Goal: Task Accomplishment & Management: Manage account settings

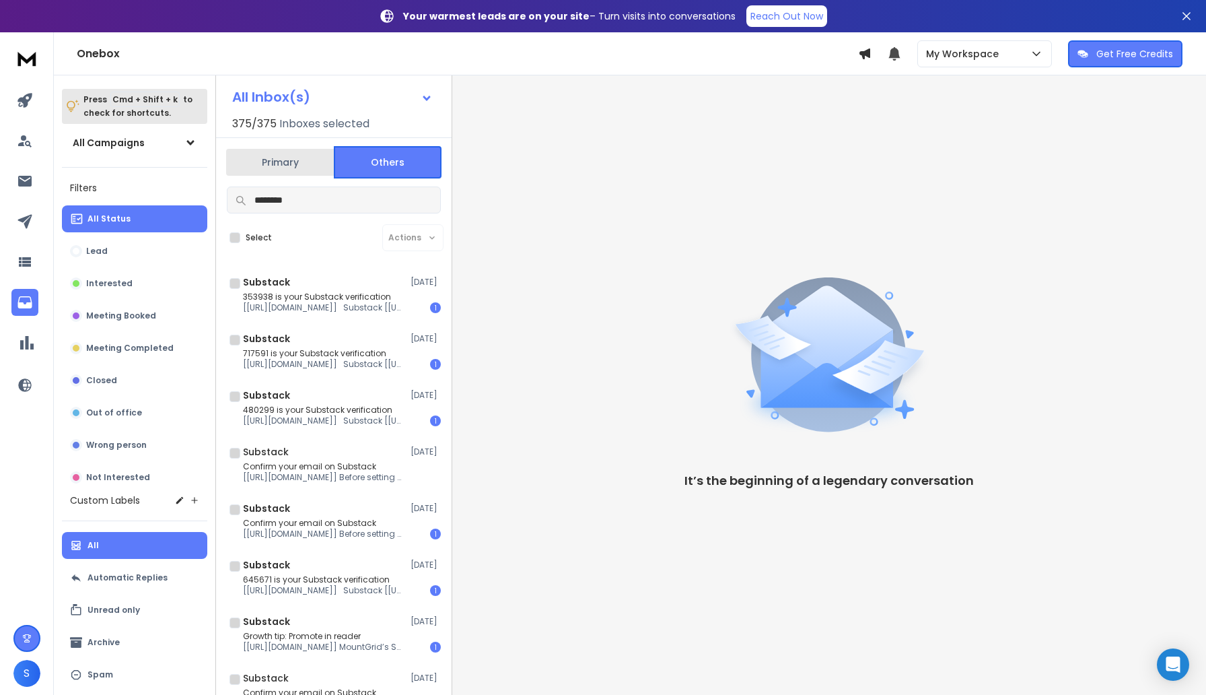
click at [353, 197] on input "********" at bounding box center [334, 199] width 214 height 27
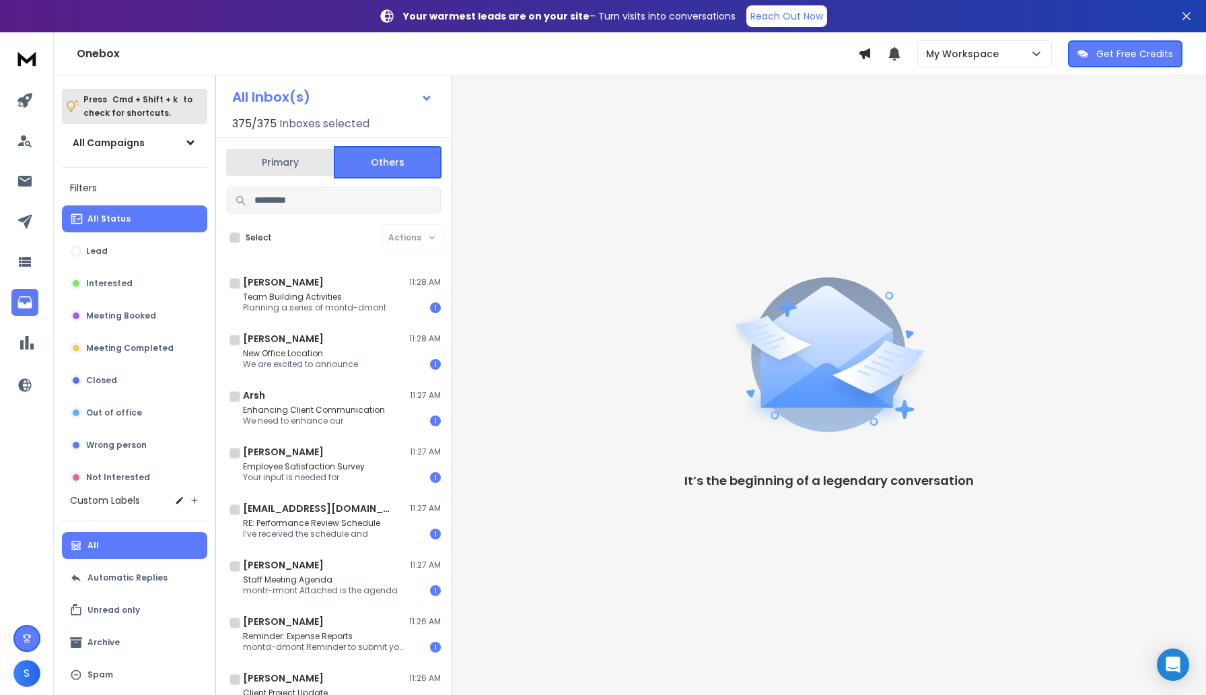
click at [353, 197] on input at bounding box center [334, 199] width 214 height 27
click at [322, 205] on input at bounding box center [334, 199] width 214 height 27
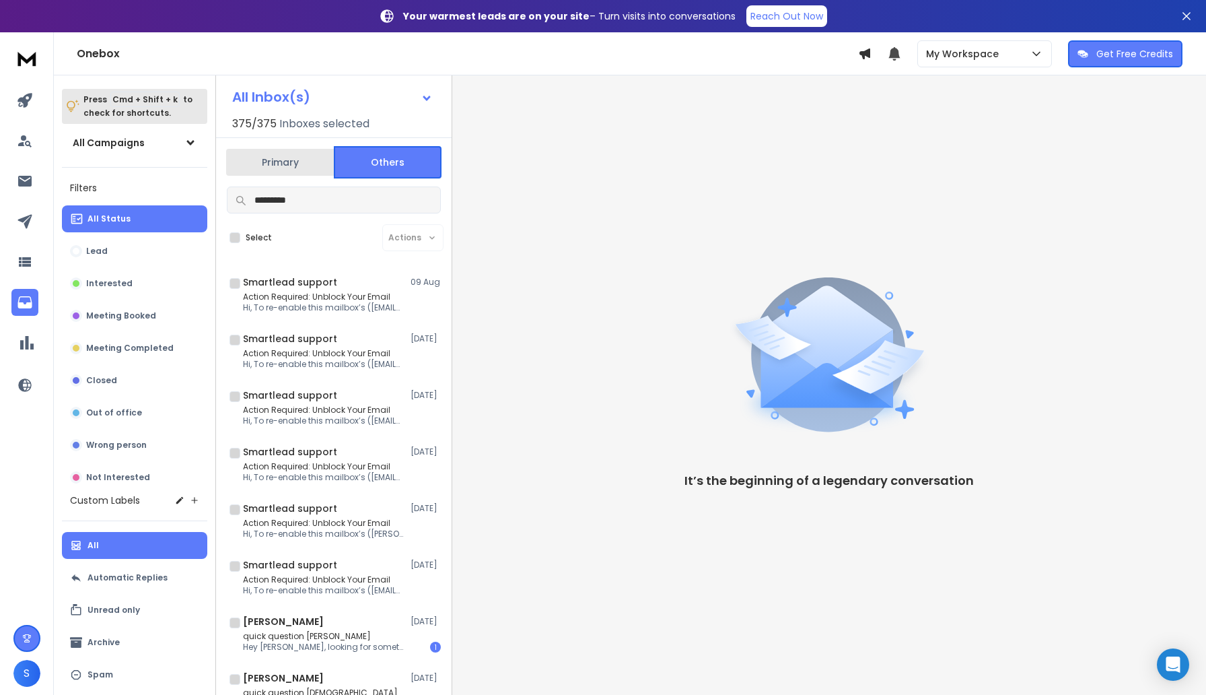
type input "*********"
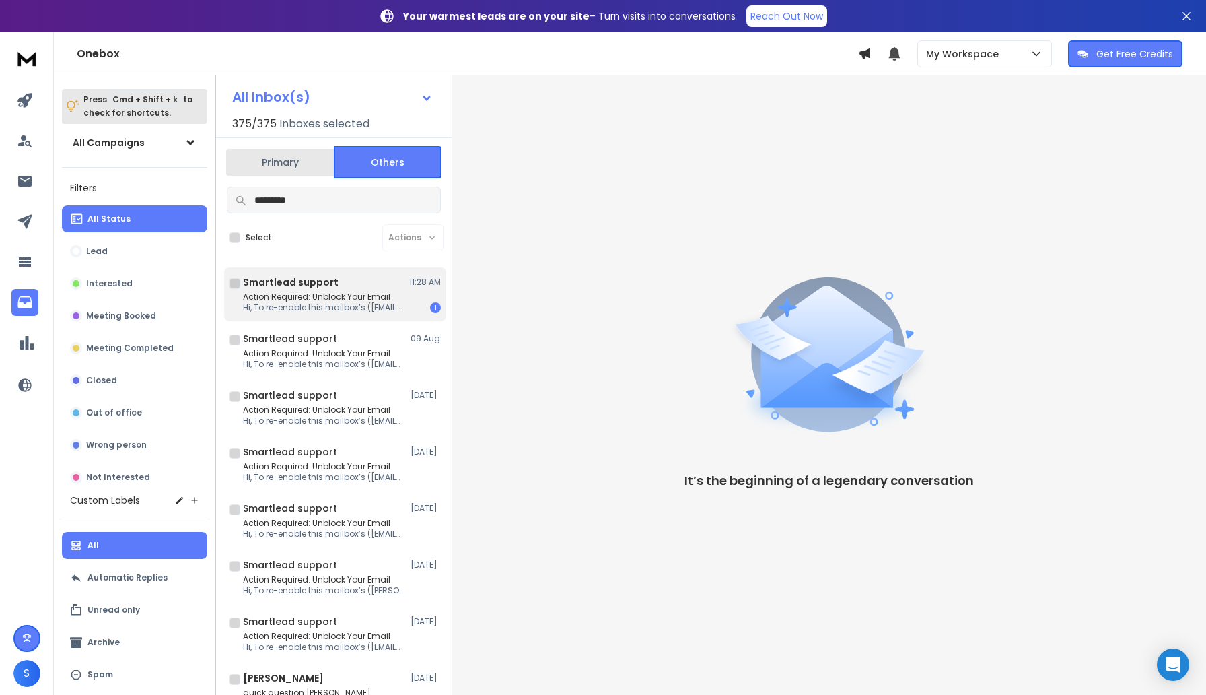
click at [390, 302] on p "Hi, To re-enable this mailbox’s ([EMAIL_ADDRESS][DOMAIN_NAME])" at bounding box center [324, 307] width 162 height 11
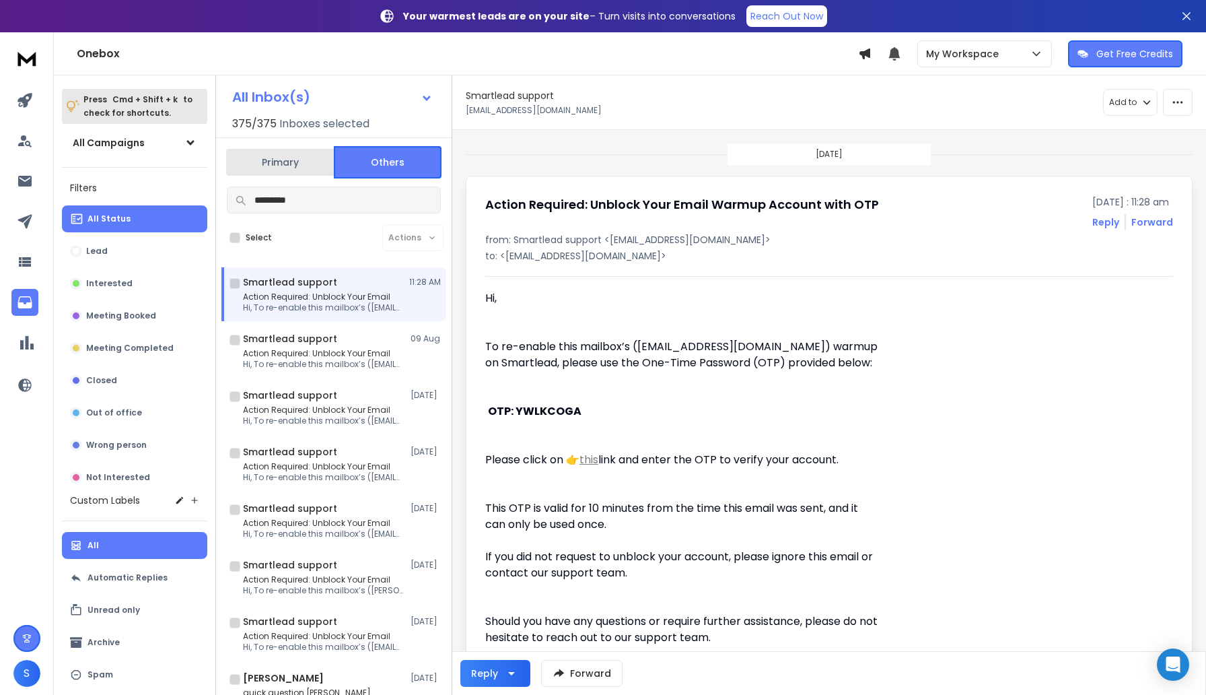
click at [544, 410] on b "OTP: YWLKCOGA" at bounding box center [535, 410] width 94 height 15
copy b "YWLKCOGA"
click at [117, 215] on p "All Status" at bounding box center [108, 218] width 43 height 11
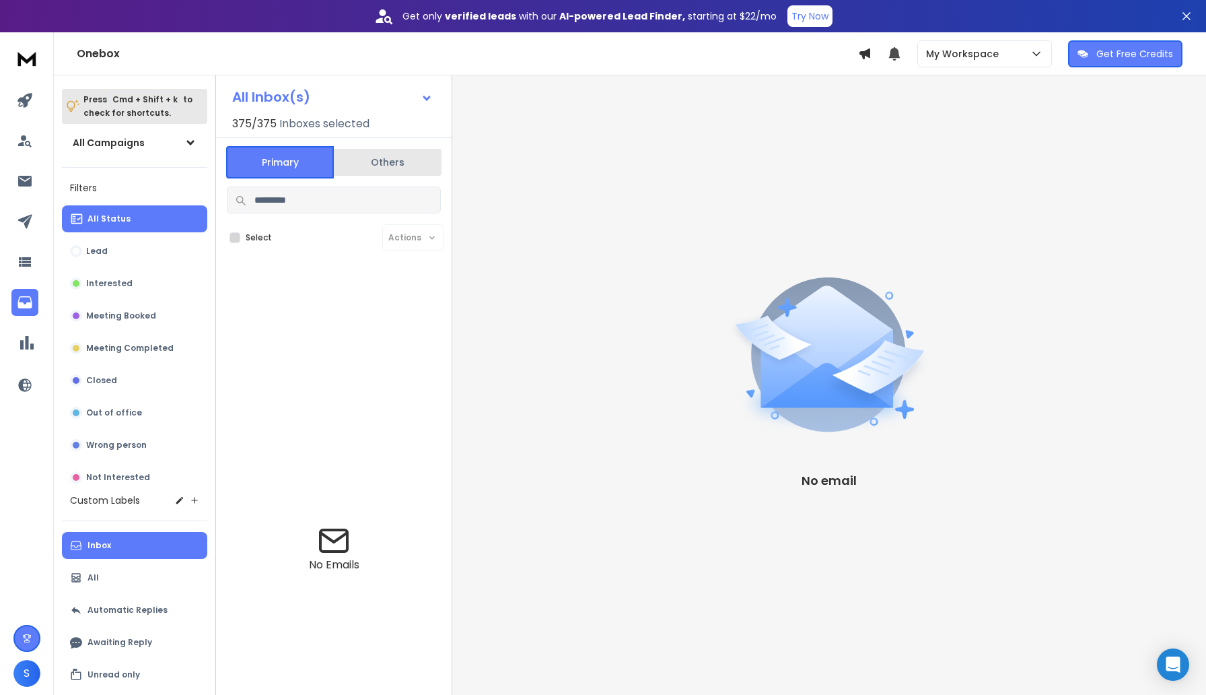
click at [398, 172] on button "Others" at bounding box center [388, 162] width 108 height 30
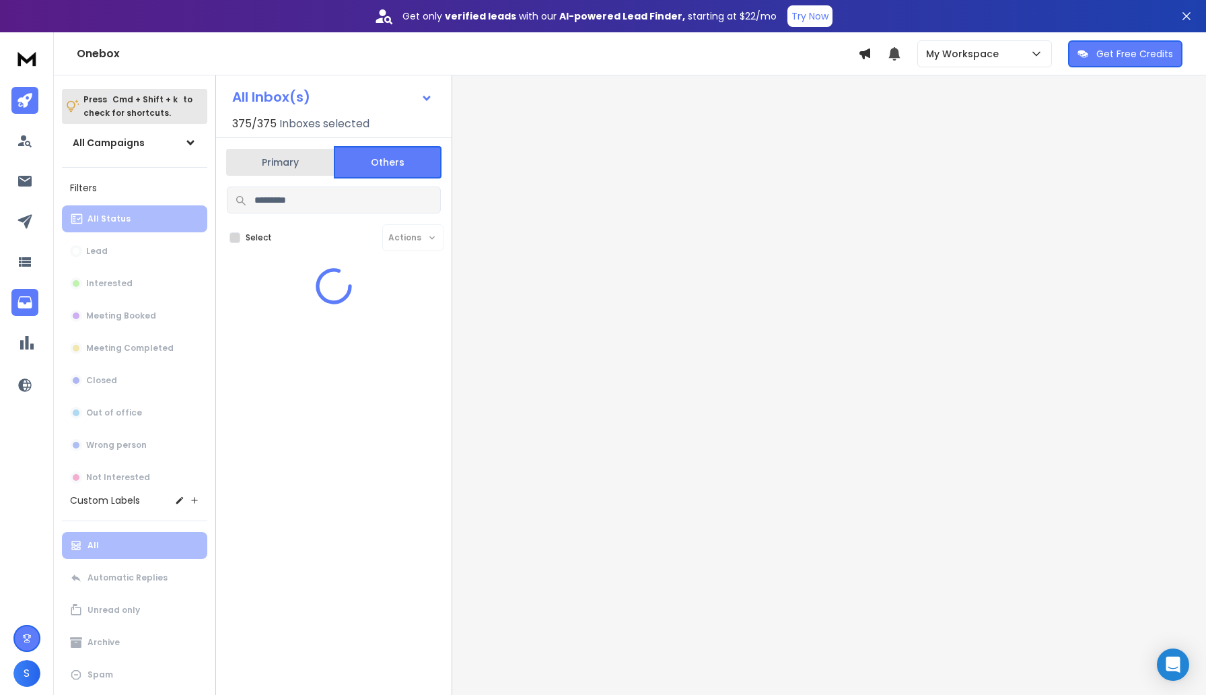
click at [17, 190] on link at bounding box center [24, 181] width 27 height 27
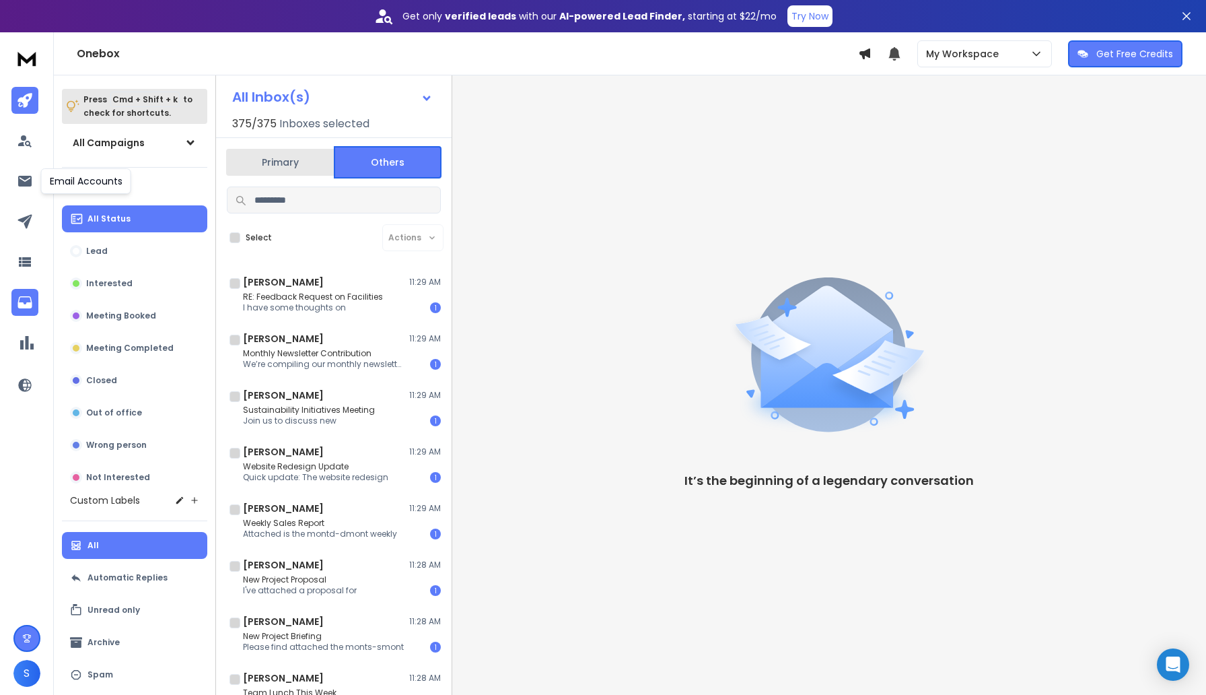
click at [22, 96] on icon at bounding box center [25, 100] width 16 height 16
